Goal: Navigation & Orientation: Find specific page/section

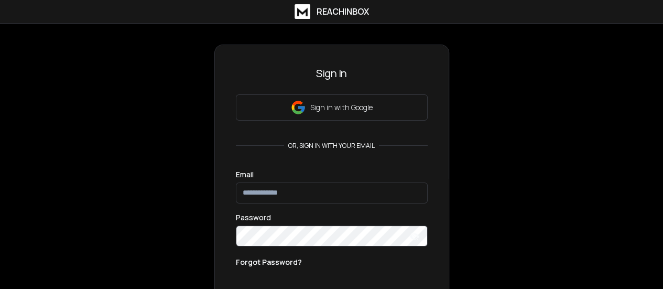
type input "**********"
click at [174, 152] on div "**********" at bounding box center [331, 189] width 663 height 289
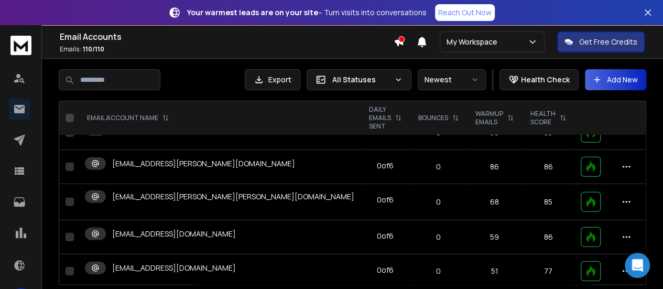
scroll to position [3587, 0]
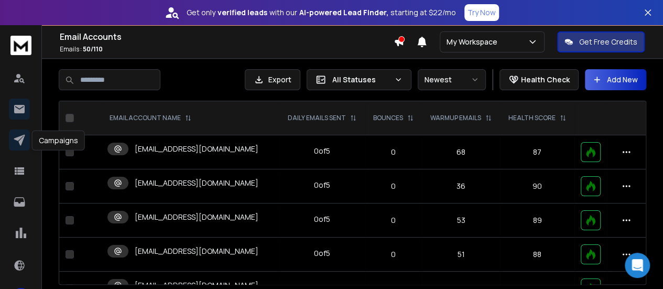
click at [16, 143] on icon at bounding box center [19, 140] width 13 height 13
